Goal: Find specific page/section: Find specific page/section

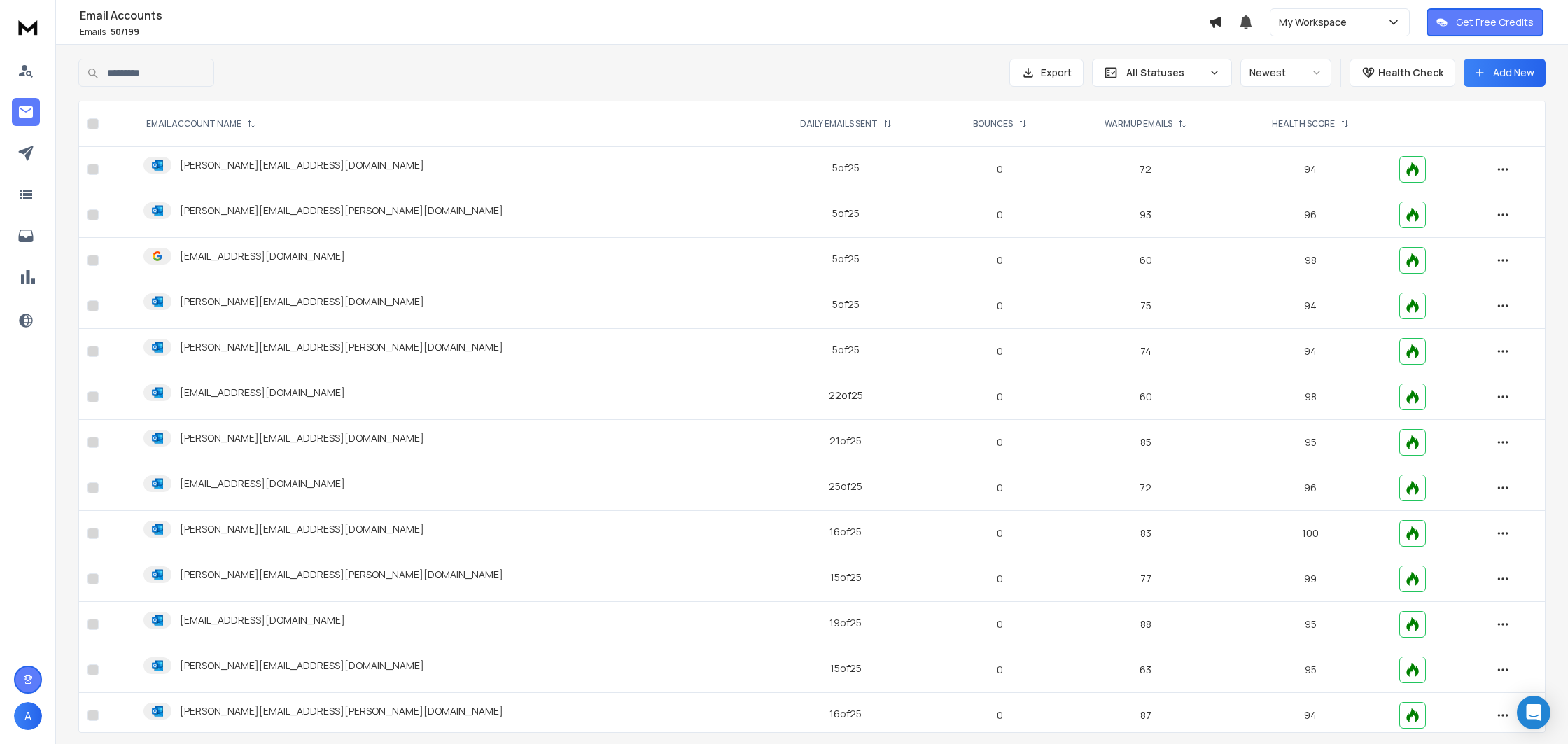
click at [71, 242] on div "Export All Statuses Newest Health Check Add New EMAIL ACCOUNT NAME DAILY EMAILS…" at bounding box center [811, 396] width 1511 height 702
click at [33, 231] on icon at bounding box center [26, 236] width 17 height 17
